Goal: Check status

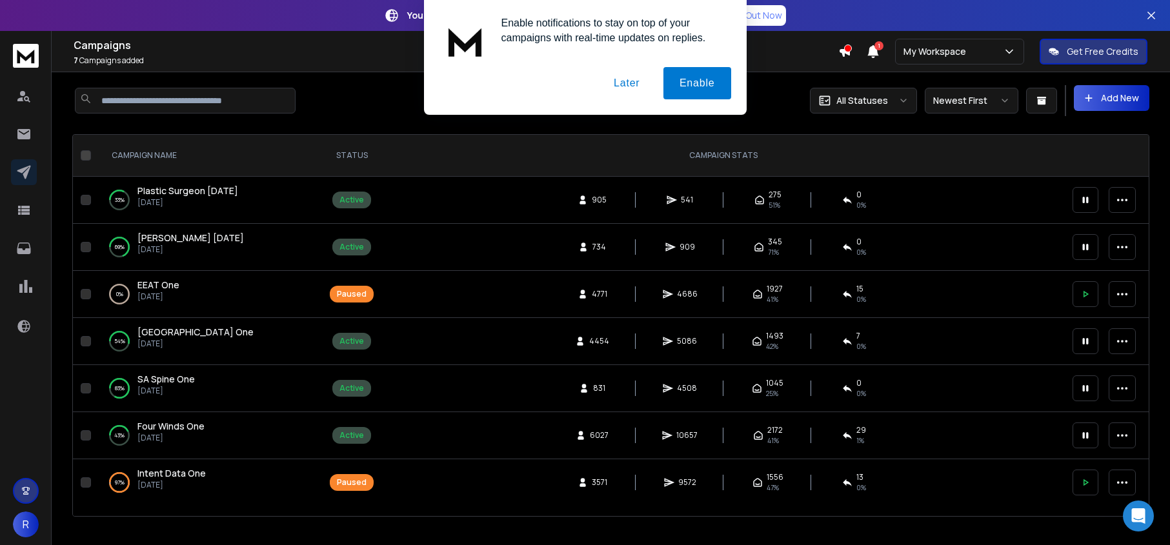
click at [630, 84] on button "Later" at bounding box center [627, 83] width 58 height 32
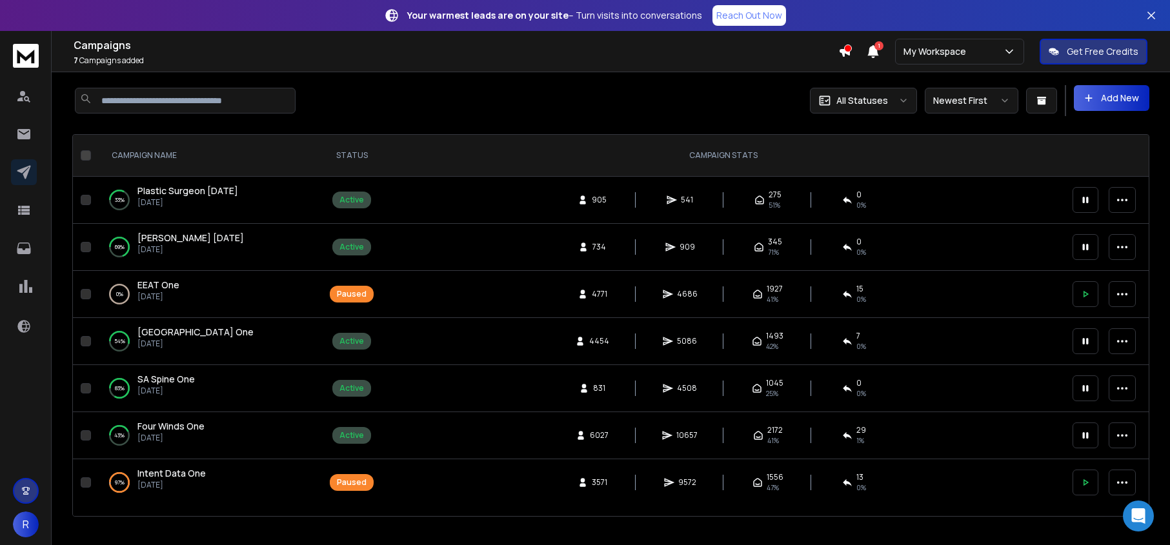
click at [210, 234] on span "[PERSON_NAME] [DATE]" at bounding box center [190, 238] width 106 height 12
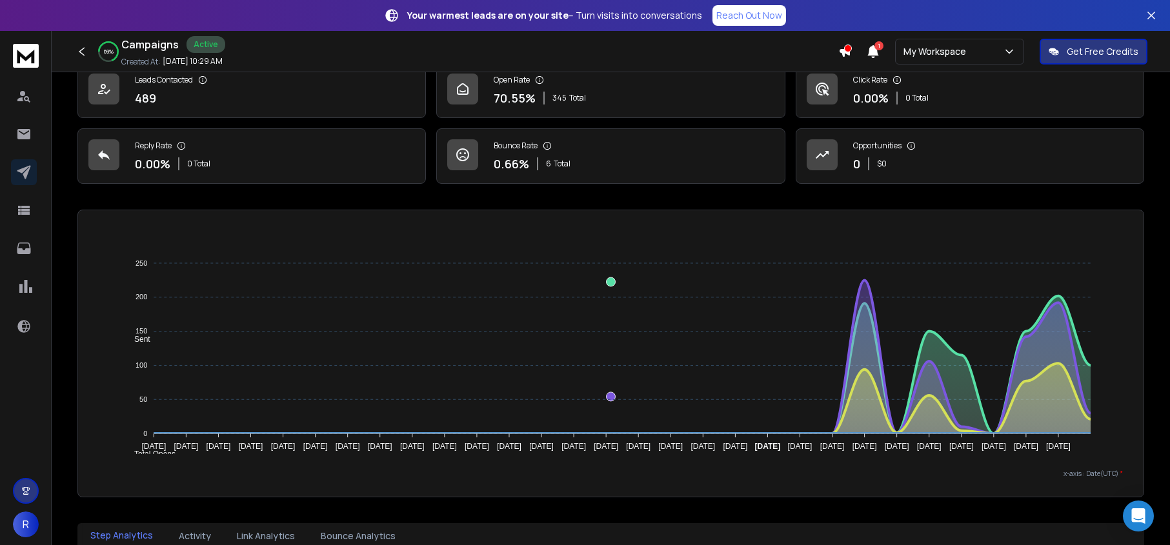
scroll to position [148, 0]
